Goal: Task Accomplishment & Management: Use online tool/utility

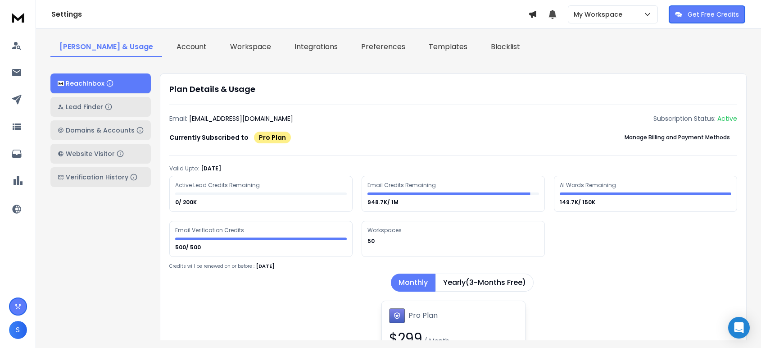
scroll to position [8, 0]
click at [14, 147] on link "1" at bounding box center [17, 154] width 18 height 18
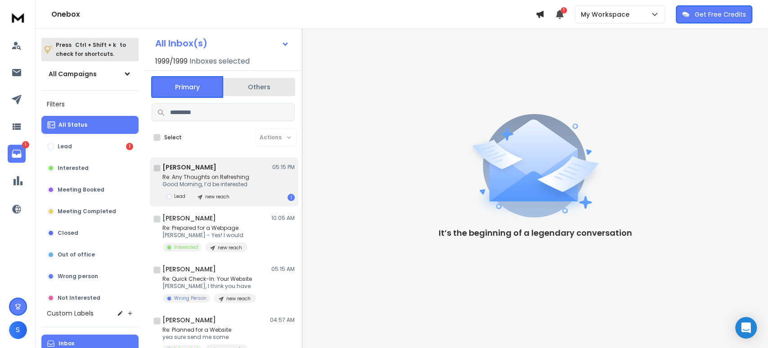
click at [223, 172] on div "[PERSON_NAME] 05:15 PM Re: Any Thoughts on Refreshing Good Morning, I’d be inte…" at bounding box center [229, 182] width 132 height 38
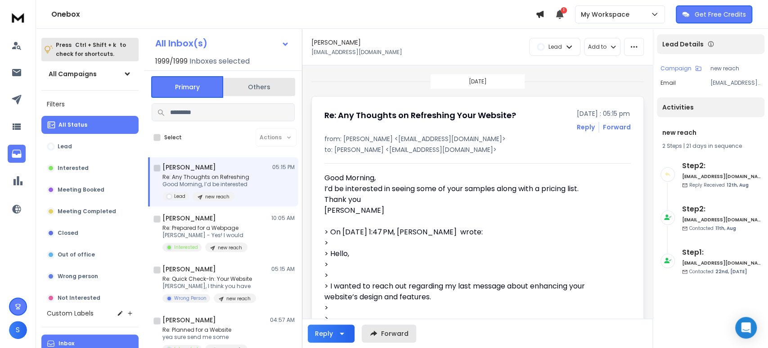
click at [385, 337] on button "Forward" at bounding box center [389, 333] width 54 height 18
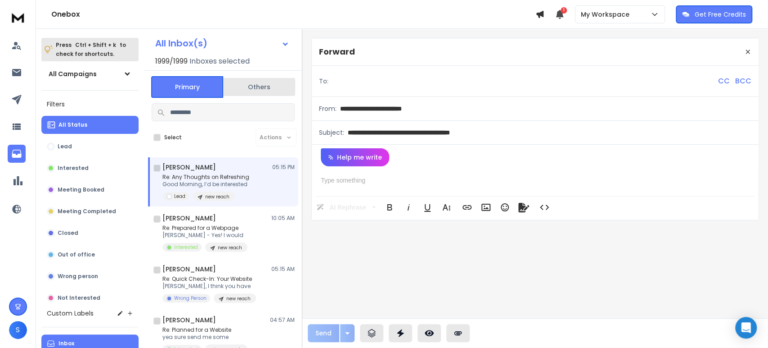
click at [243, 176] on p "Re: Any Thoughts on Refreshing" at bounding box center [206, 176] width 87 height 7
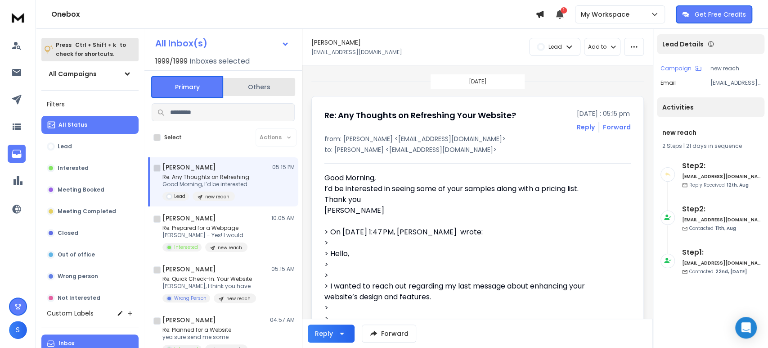
click at [609, 50] on div "Add to" at bounding box center [603, 46] width 36 height 17
click at [570, 47] on icon at bounding box center [569, 46] width 7 height 7
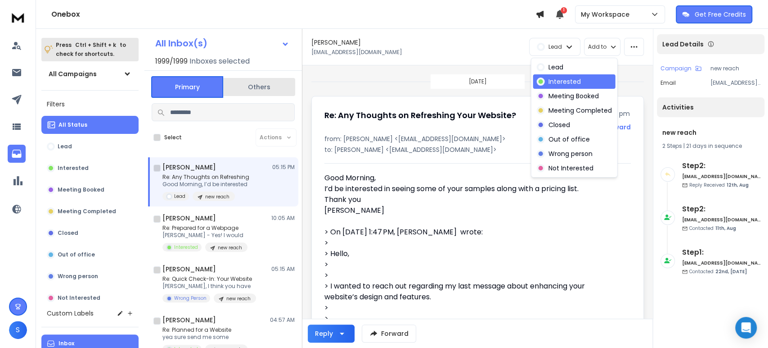
click at [568, 82] on p "Interested" at bounding box center [565, 81] width 32 height 9
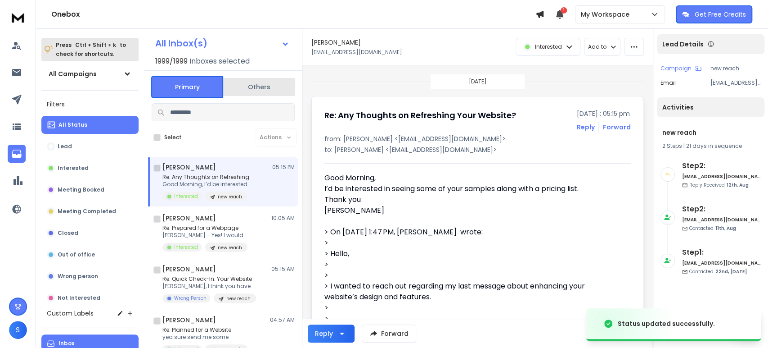
click at [98, 127] on button "All Status" at bounding box center [89, 125] width 97 height 18
